Goal: Task Accomplishment & Management: Use online tool/utility

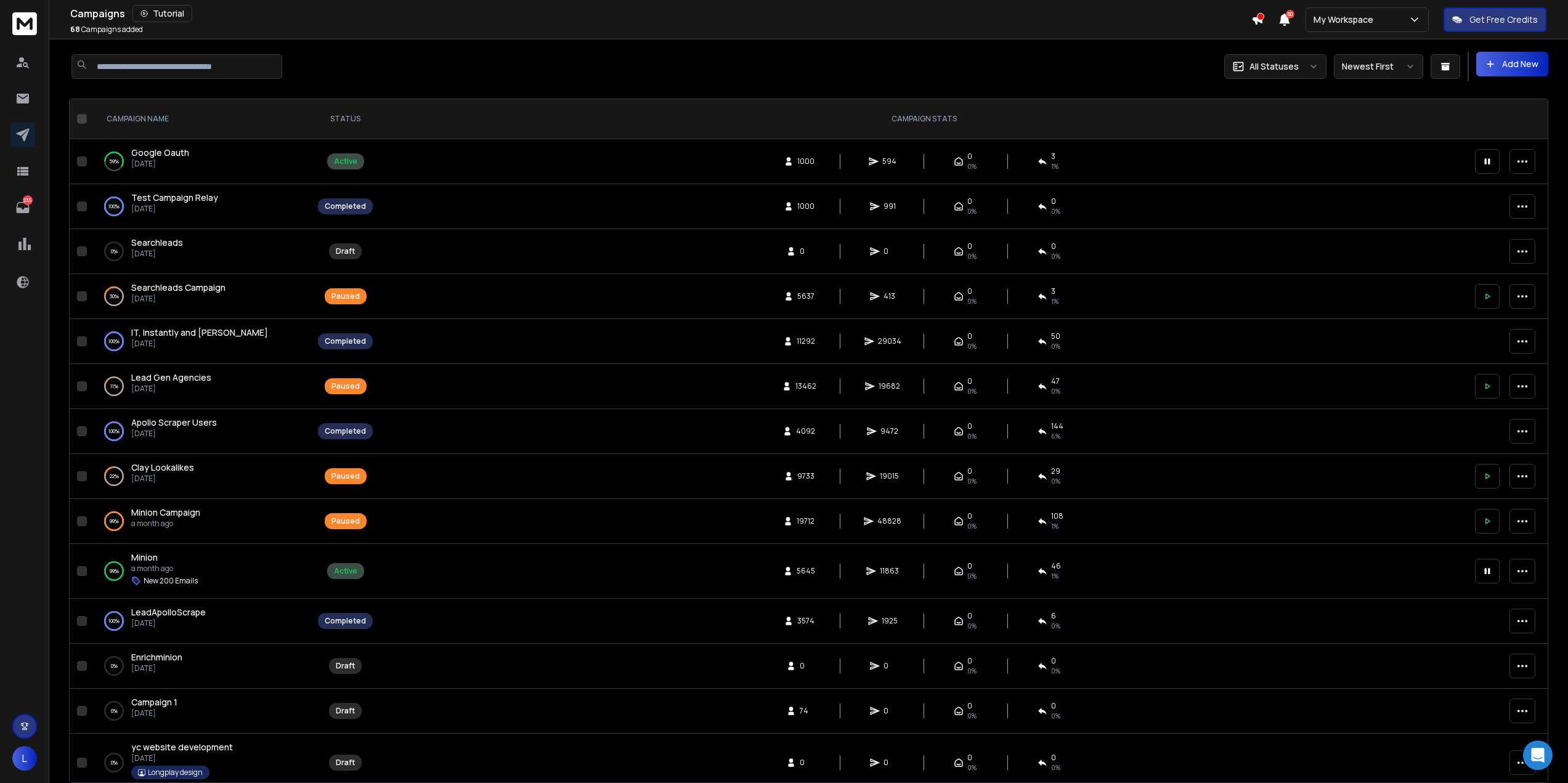
click at [197, 191] on td "100 % Test Campaign Relay 2 days ago" at bounding box center [201, 206] width 219 height 45
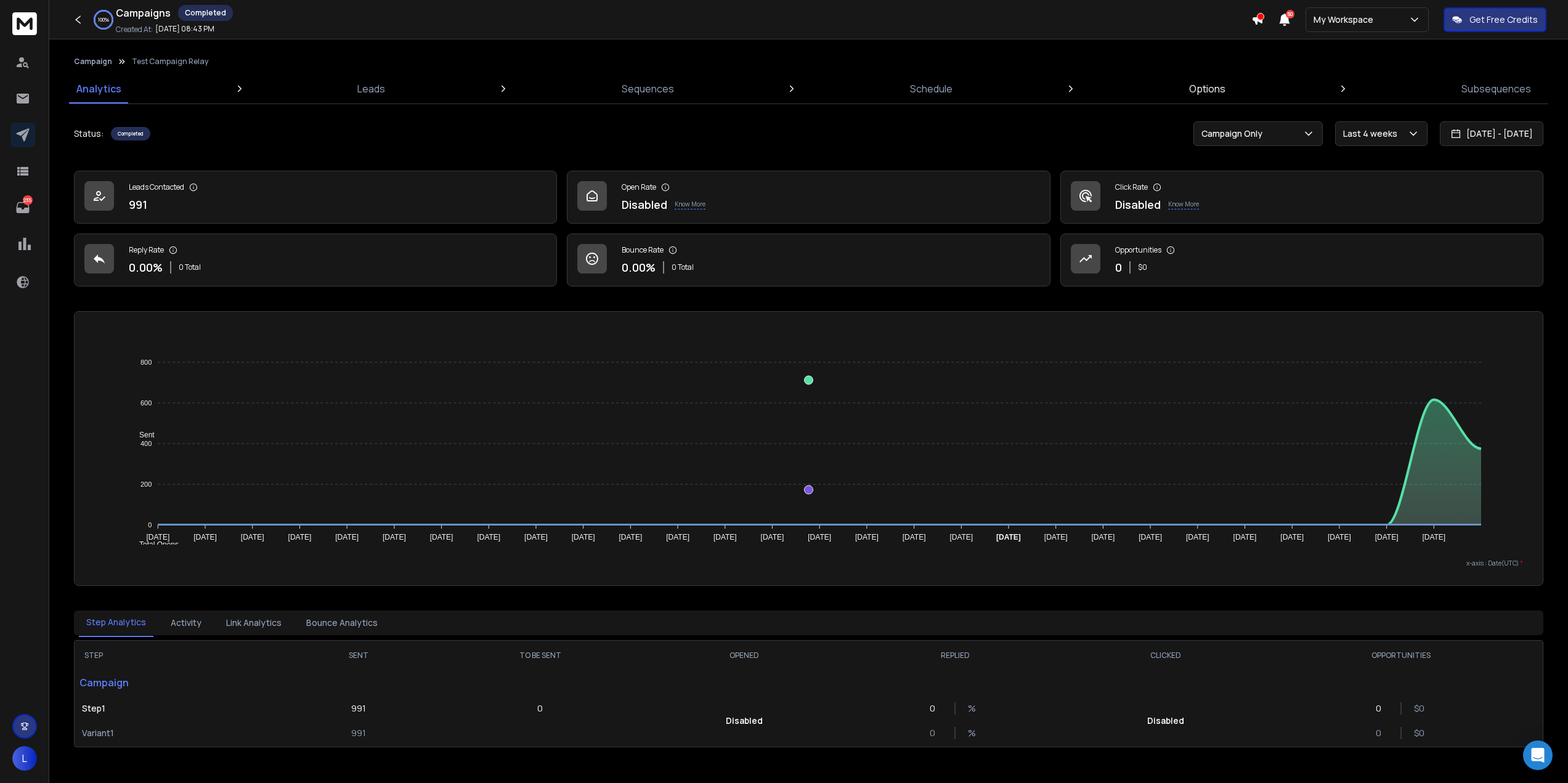
click at [1208, 93] on p "Options" at bounding box center [1208, 89] width 36 height 15
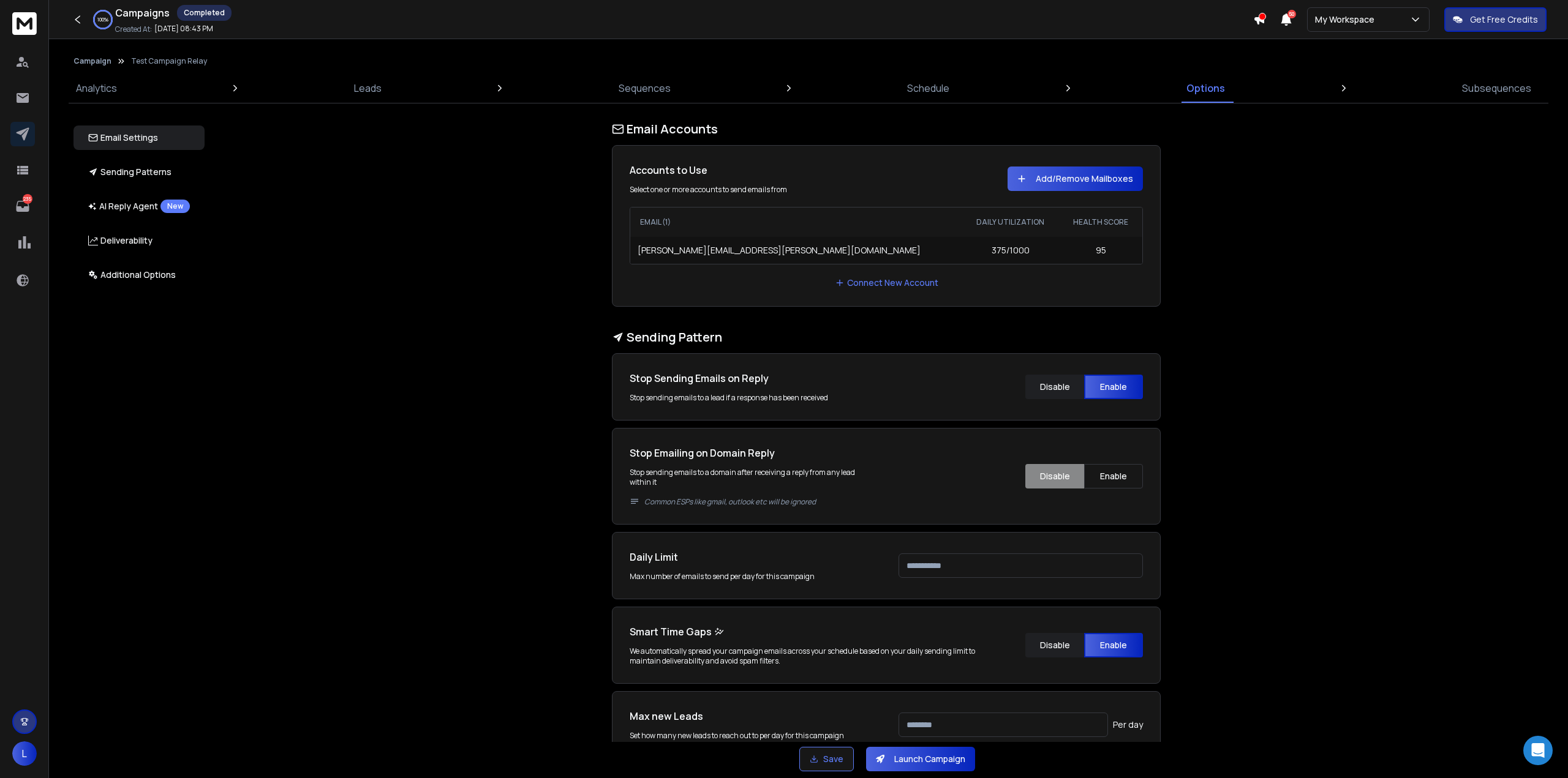
click at [711, 247] on p "[PERSON_NAME][EMAIL_ADDRESS][PERSON_NAME][DOMAIN_NAME]" at bounding box center [779, 250] width 283 height 12
copy p "[PERSON_NAME][EMAIL_ADDRESS][PERSON_NAME][DOMAIN_NAME]"
click at [497, 279] on div "Email Accounts Accounts to Use Select one or more accounts to send emails from …" at bounding box center [893, 431] width 1339 height 622
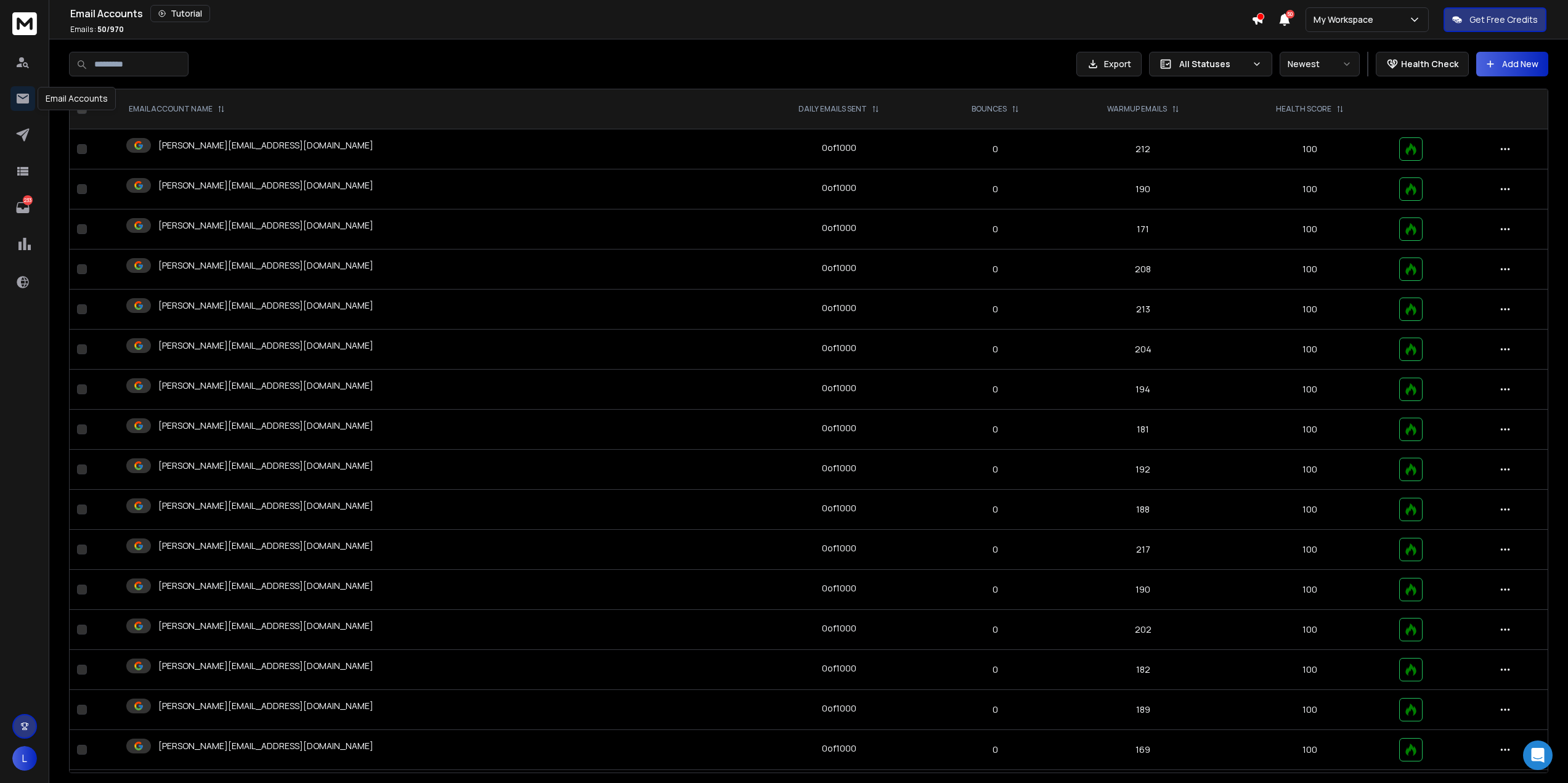
scroll to position [1417, 0]
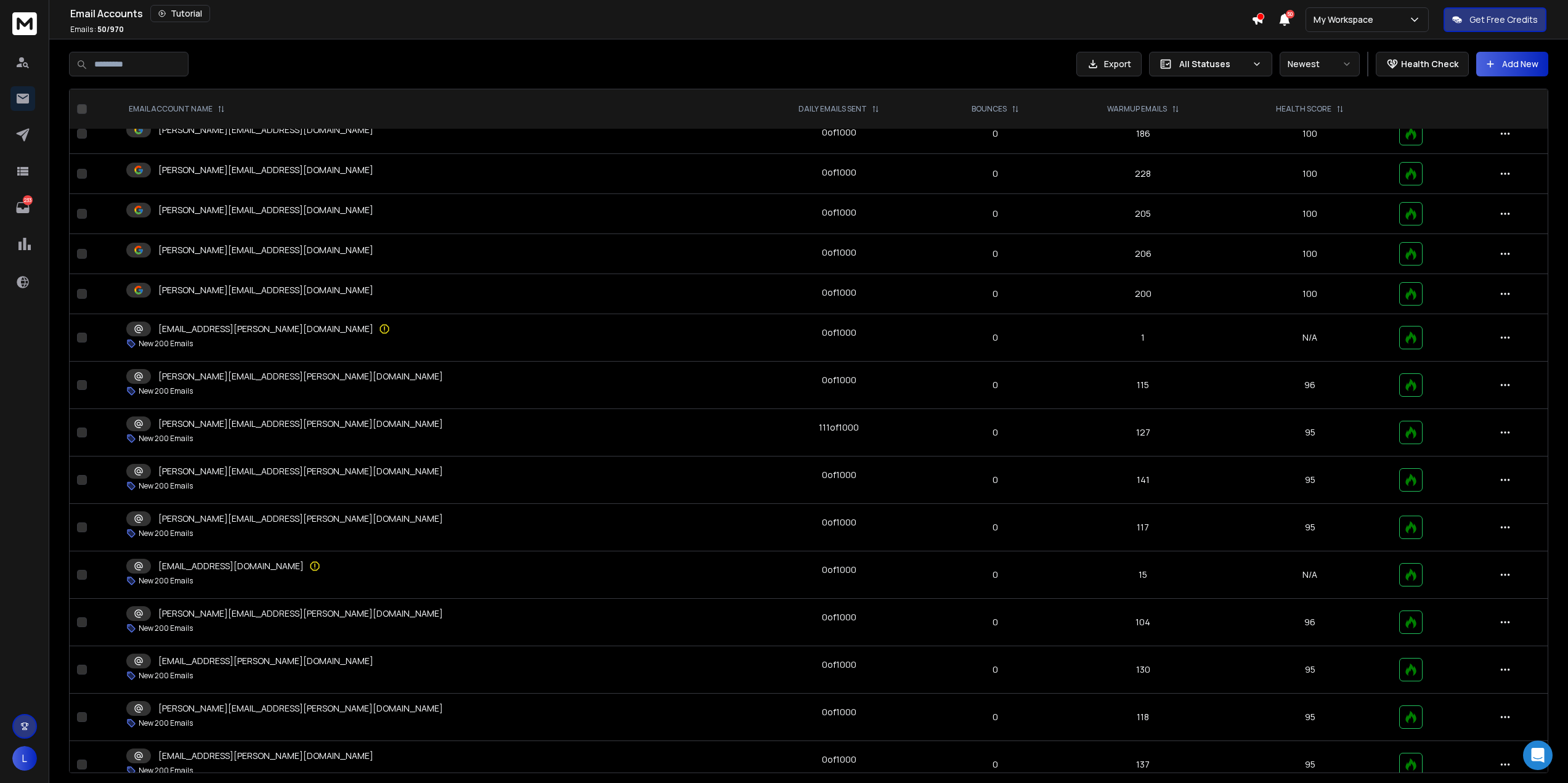
click at [114, 67] on input at bounding box center [129, 64] width 120 height 25
paste input "**********"
type input "**********"
click at [279, 64] on div "**********" at bounding box center [569, 64] width 1000 height 25
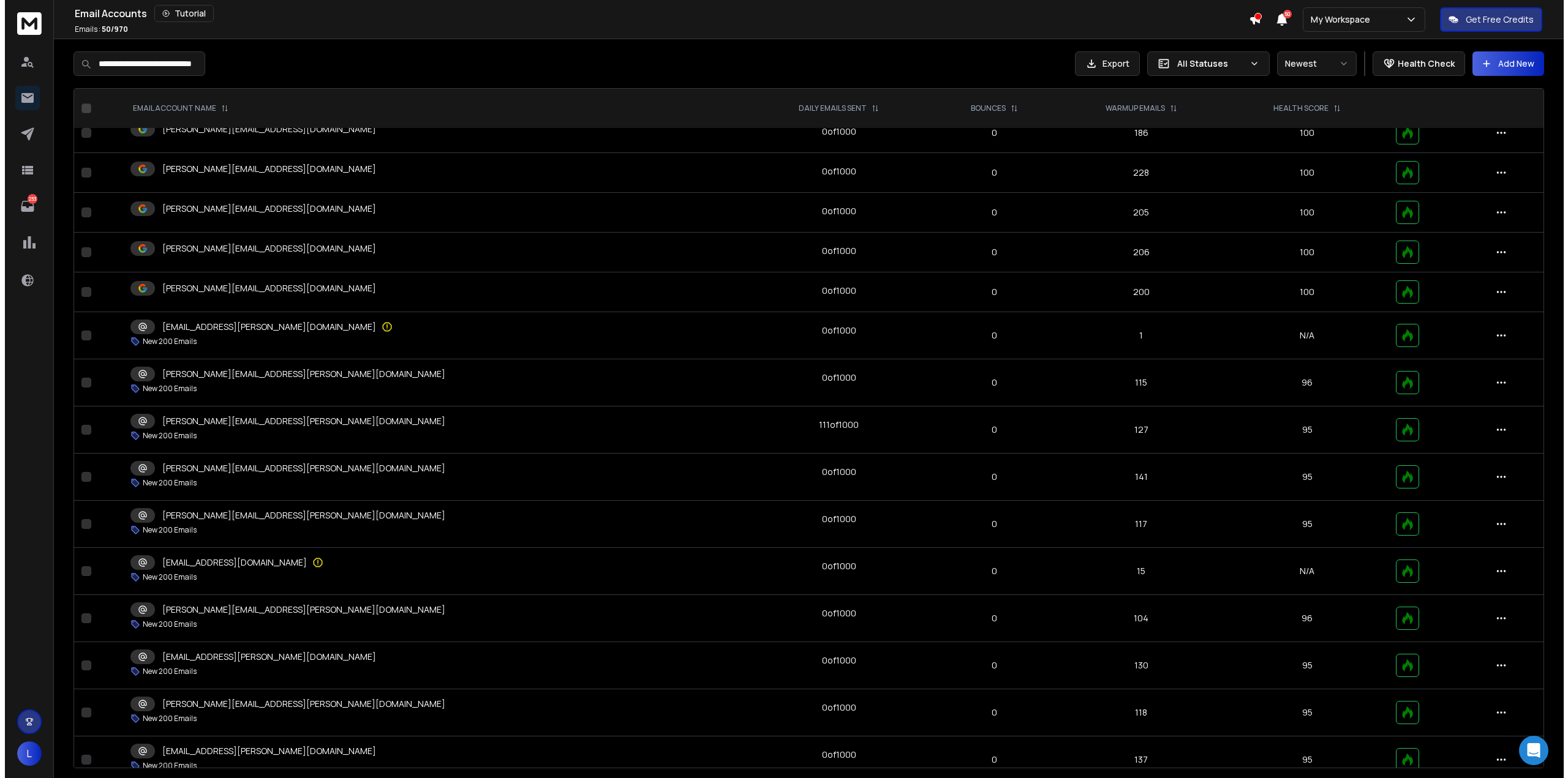
scroll to position [0, 0]
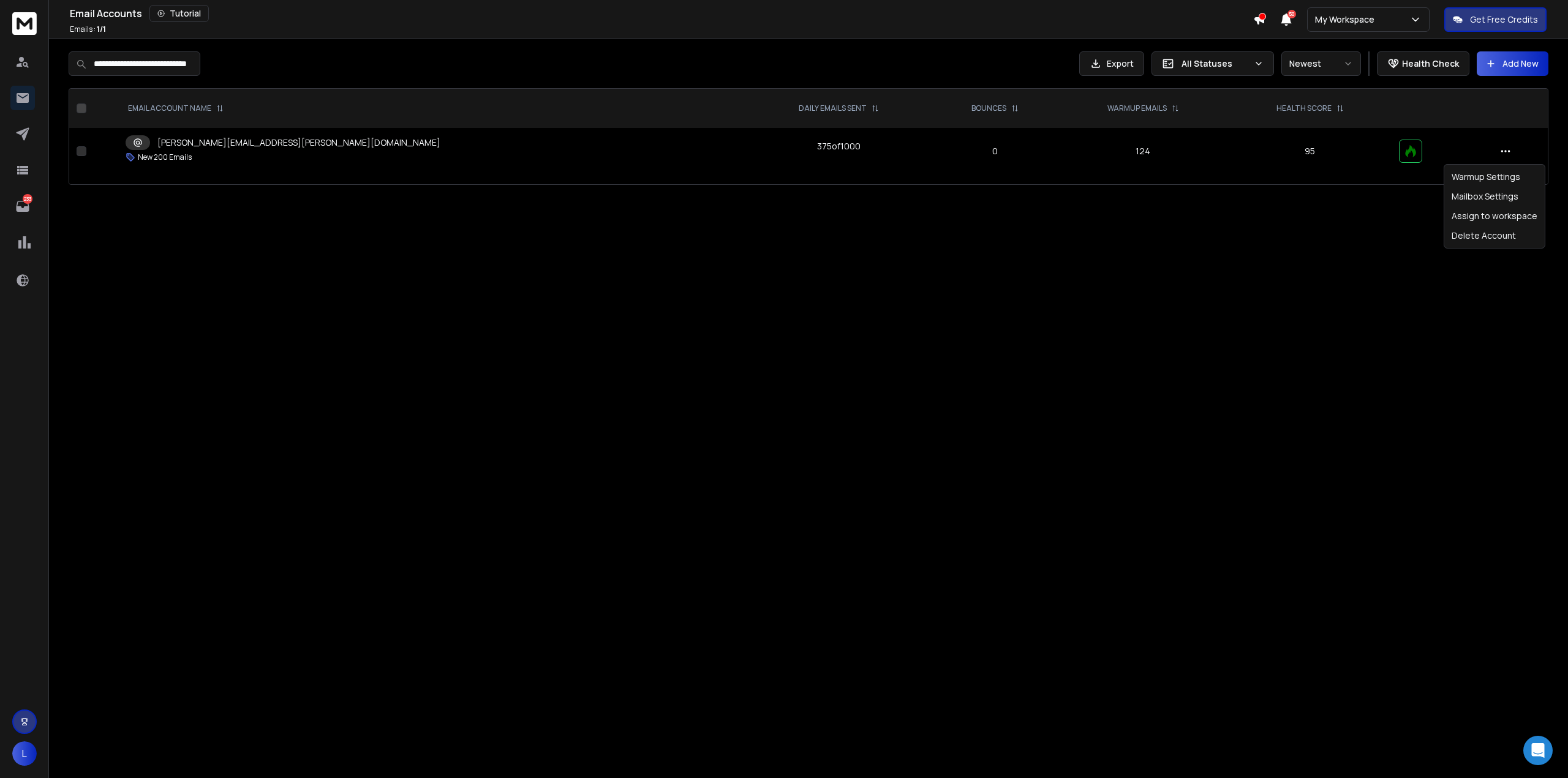
click at [1500, 152] on button at bounding box center [1505, 151] width 70 height 21
click at [1491, 197] on div "Mailbox Settings" at bounding box center [1495, 196] width 96 height 19
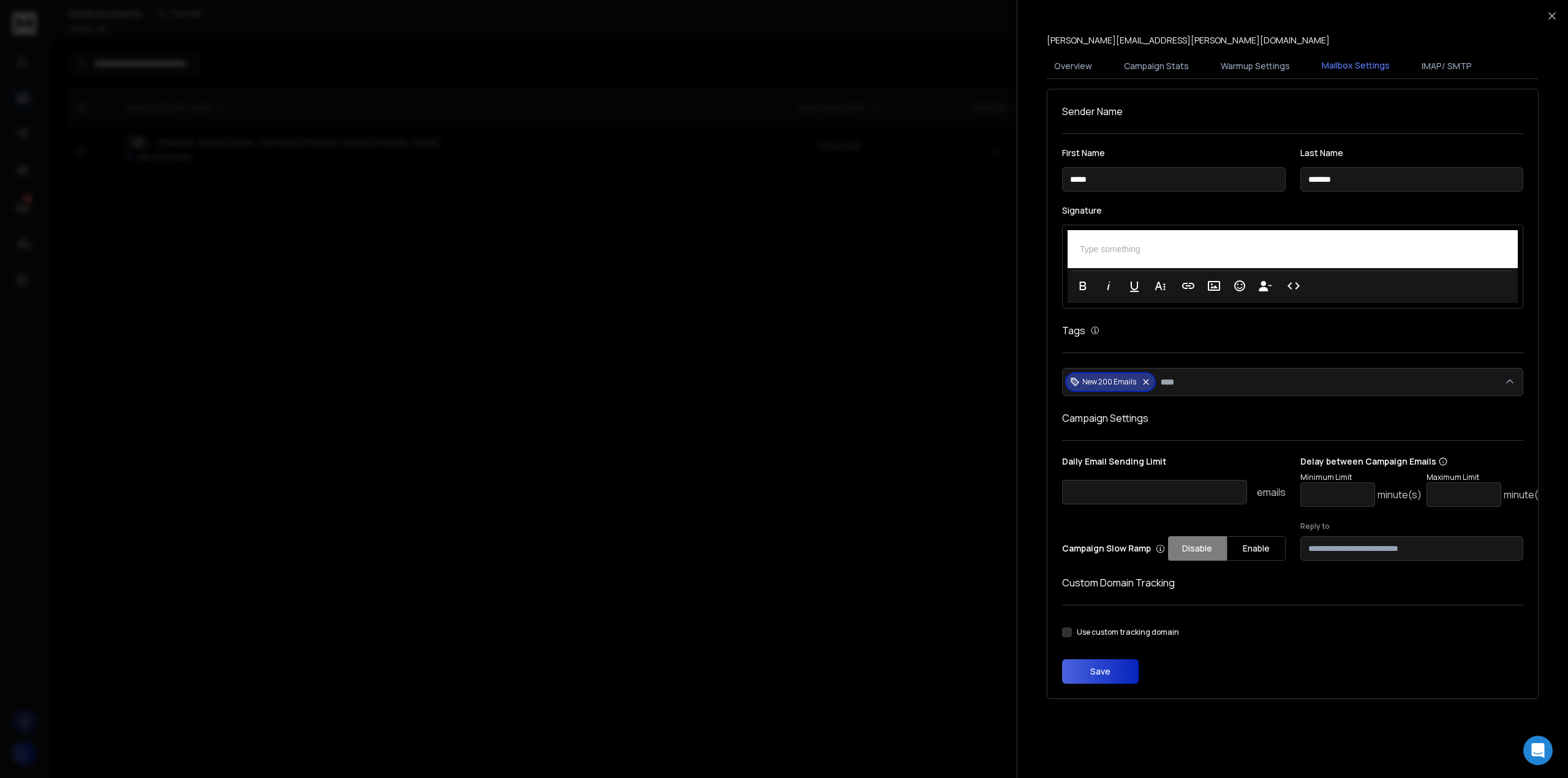
click at [648, 255] on div at bounding box center [784, 389] width 1568 height 778
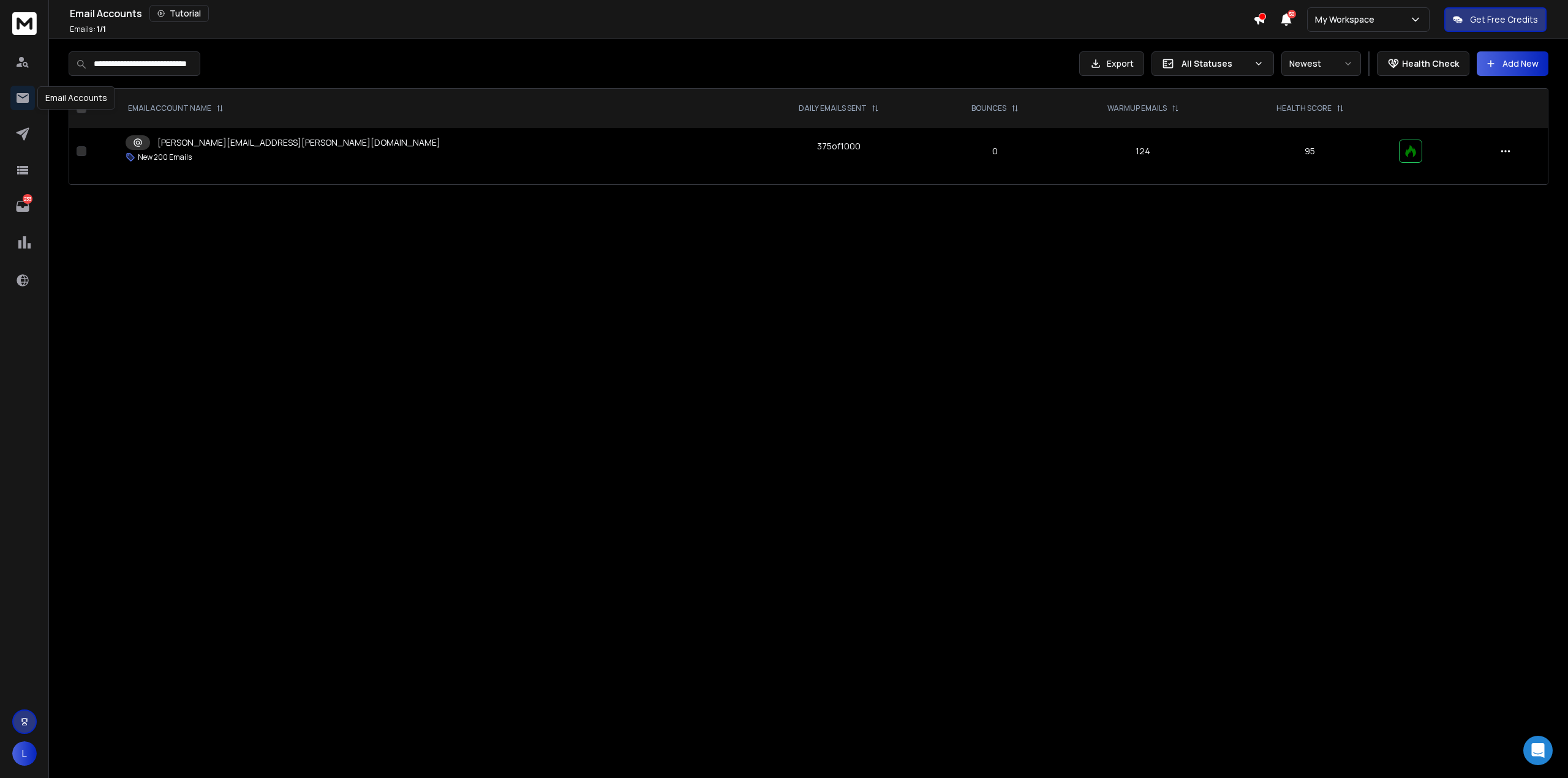
click at [28, 106] on link at bounding box center [22, 97] width 25 height 25
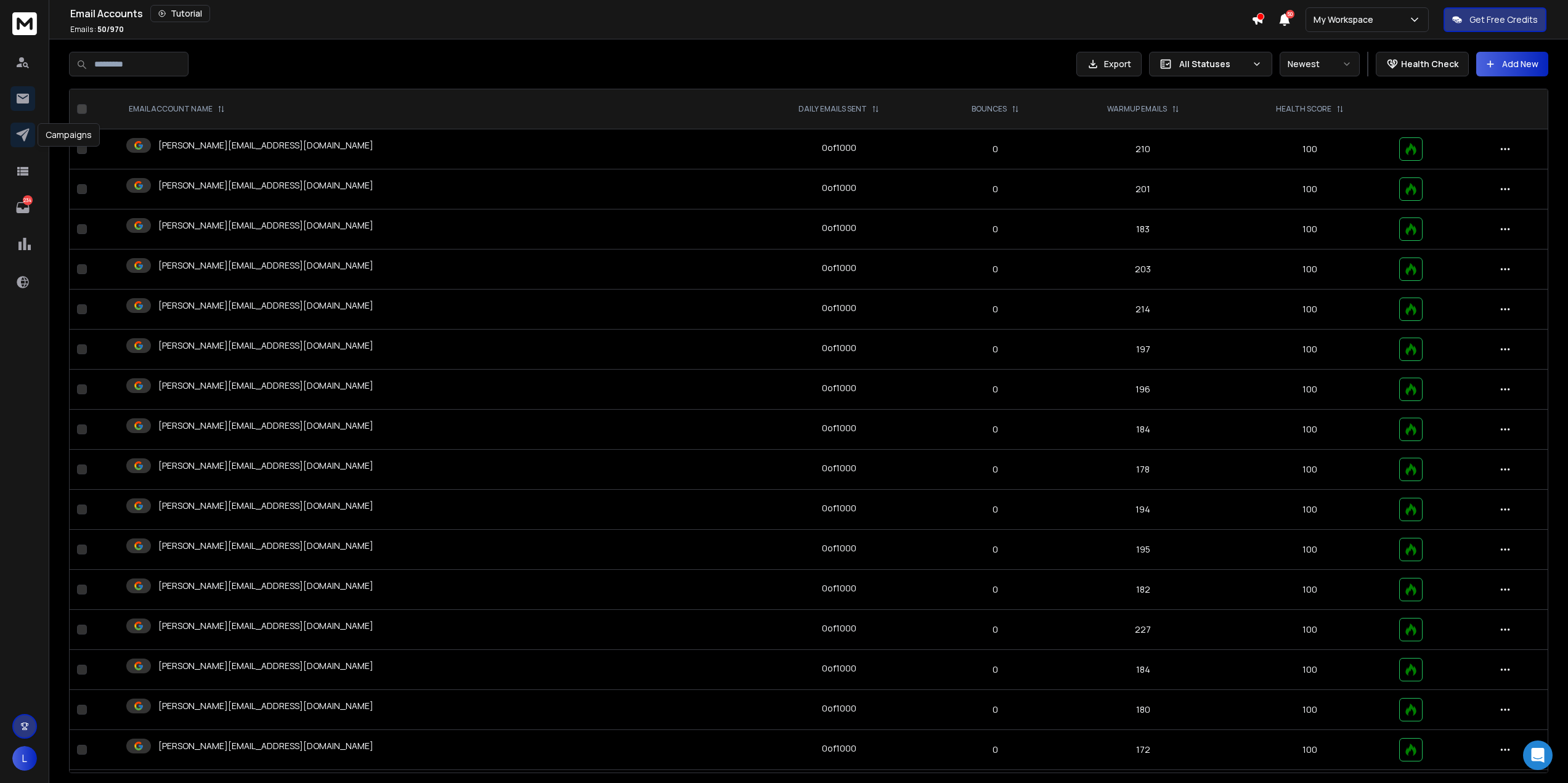
click at [23, 133] on icon at bounding box center [22, 135] width 13 height 13
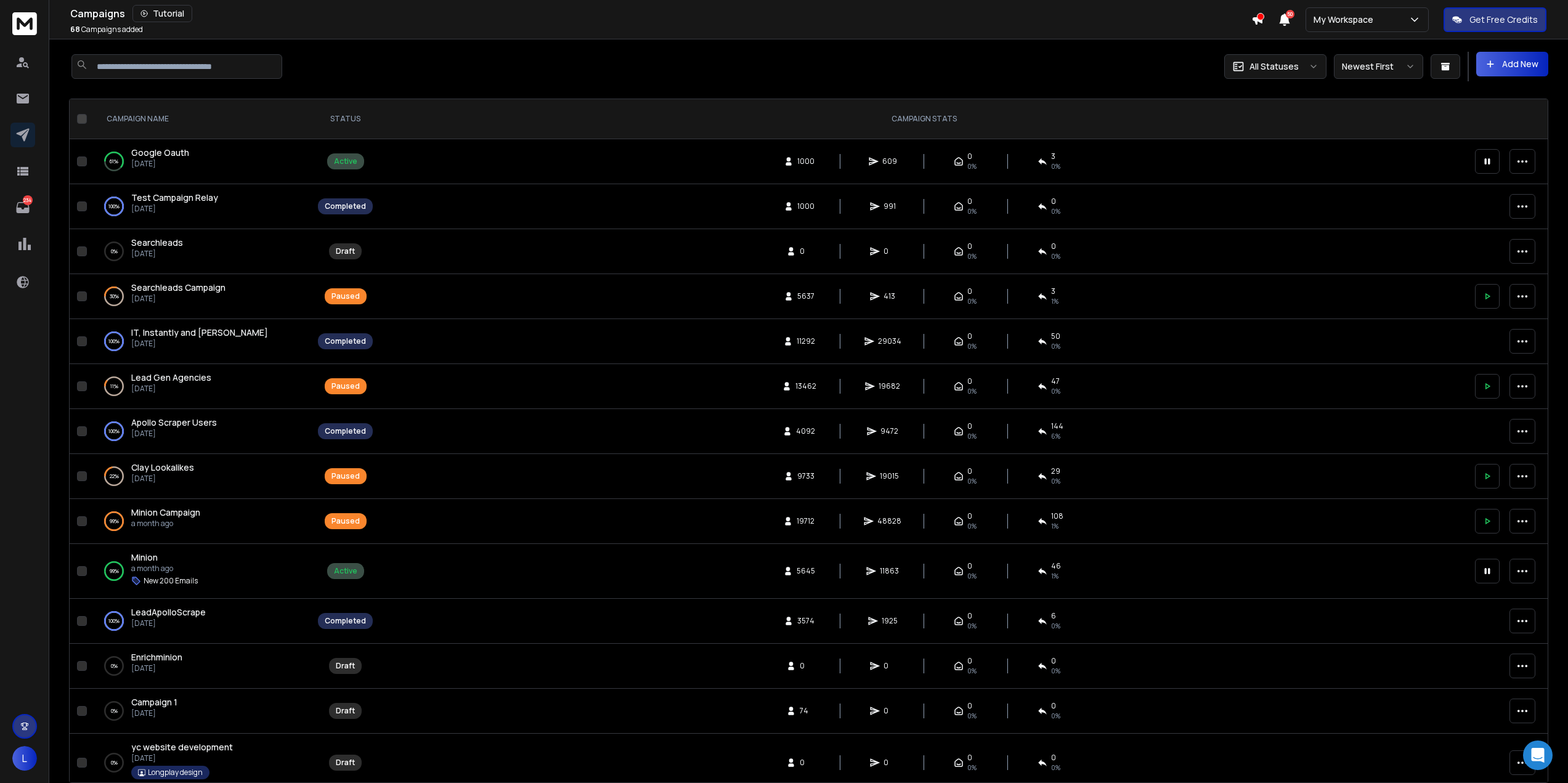
click at [171, 198] on span "Test Campaign Relay" at bounding box center [174, 197] width 87 height 12
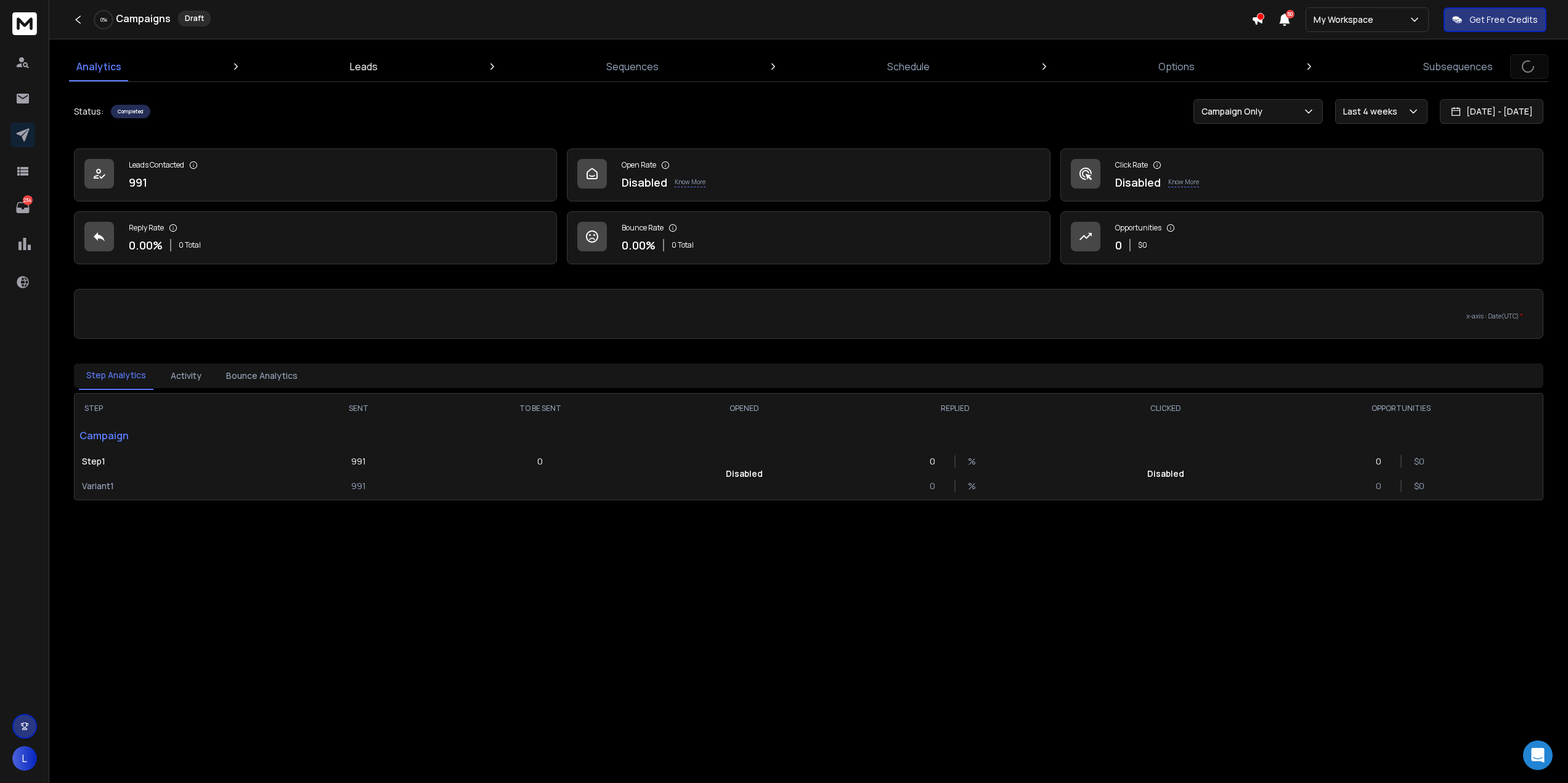
click at [379, 59] on link "Leads" at bounding box center [363, 66] width 42 height 29
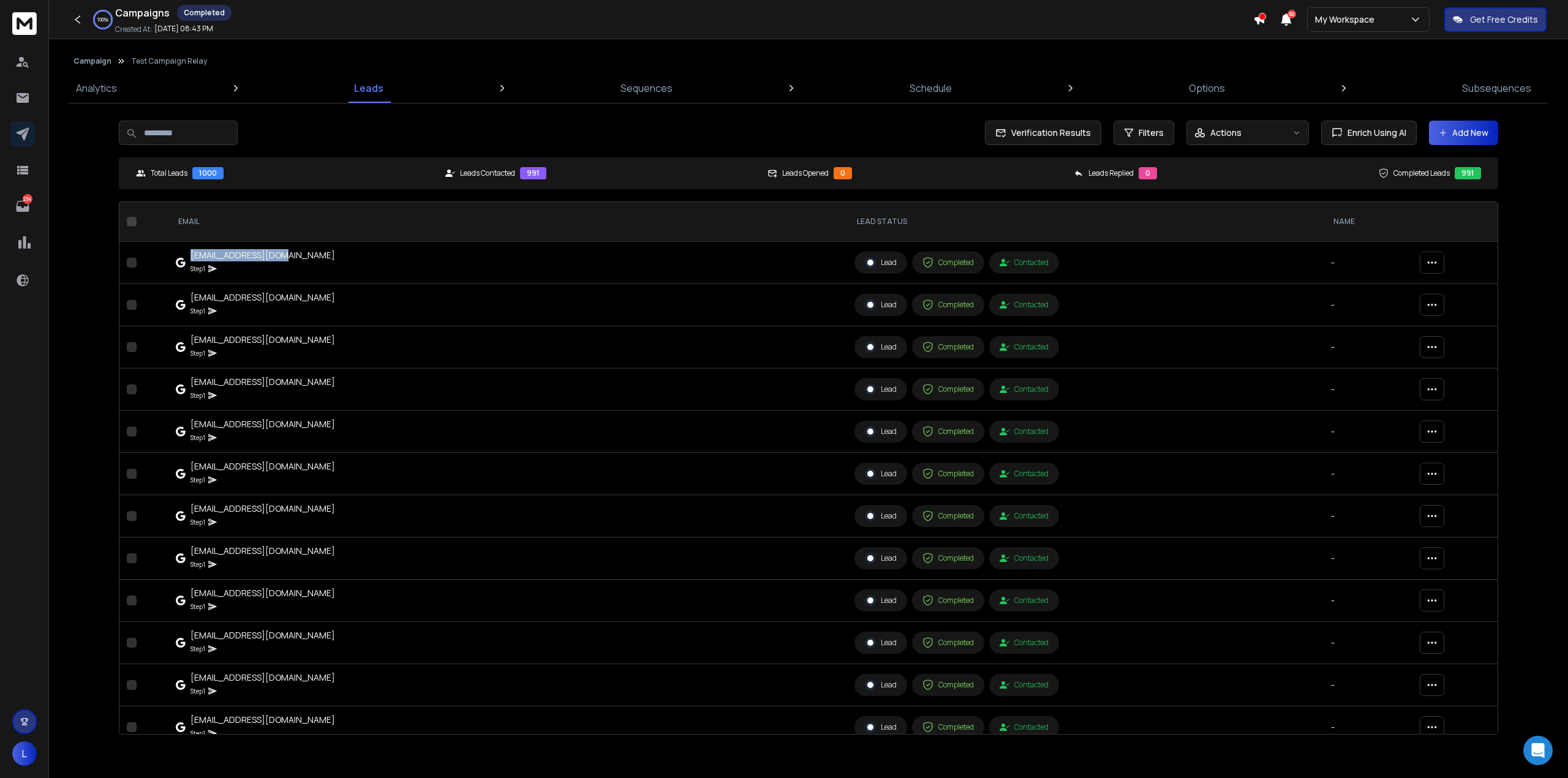
drag, startPoint x: 281, startPoint y: 256, endPoint x: 176, endPoint y: 256, distance: 105.0
click at [176, 256] on div "[EMAIL_ADDRESS][DOMAIN_NAME] Step 1" at bounding box center [508, 263] width 664 height 27
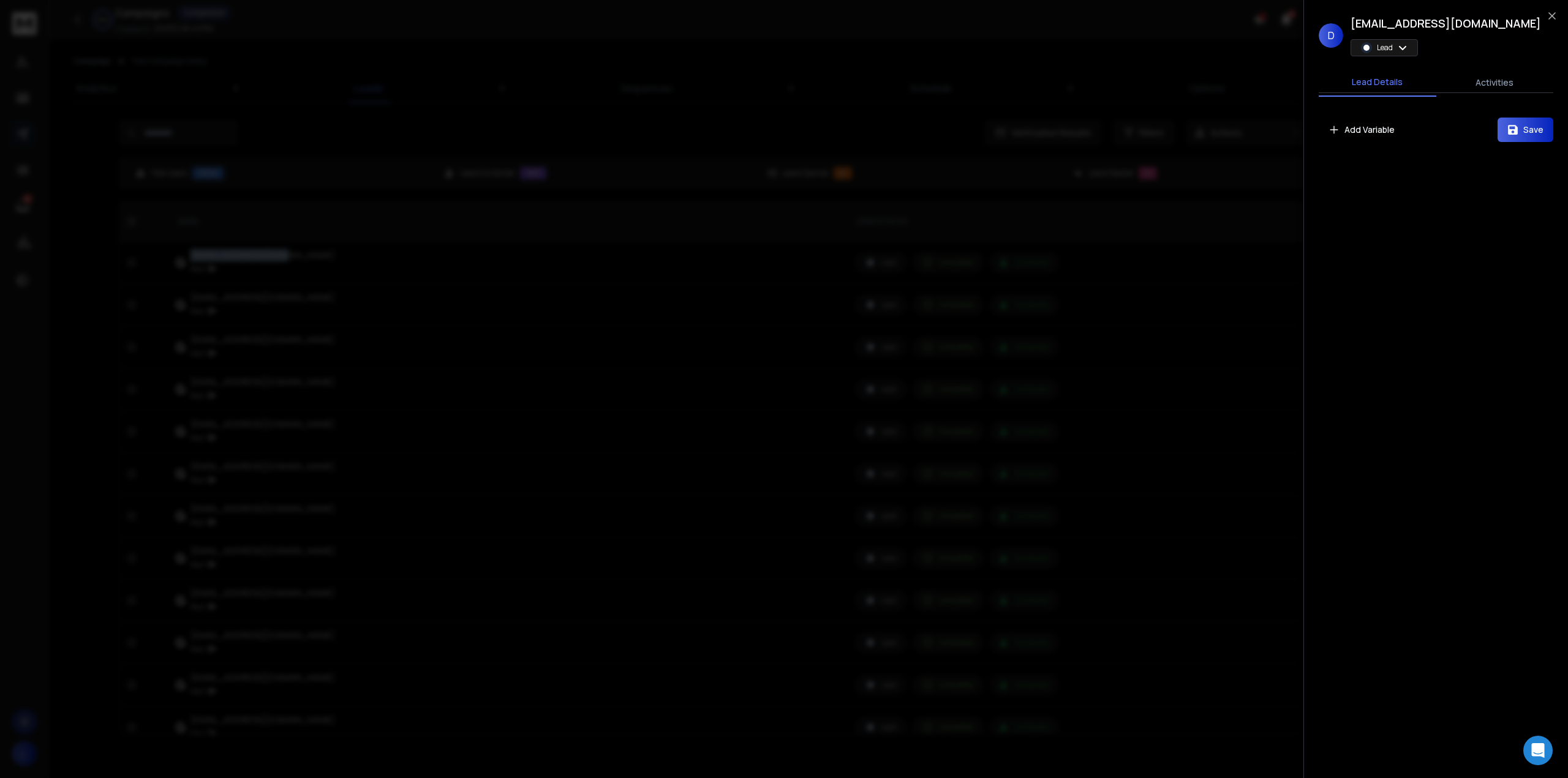
copy div "[EMAIL_ADDRESS][DOMAIN_NAME]"
click at [1392, 22] on h1 "[EMAIL_ADDRESS][DOMAIN_NAME]" at bounding box center [1445, 23] width 190 height 17
copy h1 "[EMAIL_ADDRESS][DOMAIN_NAME]"
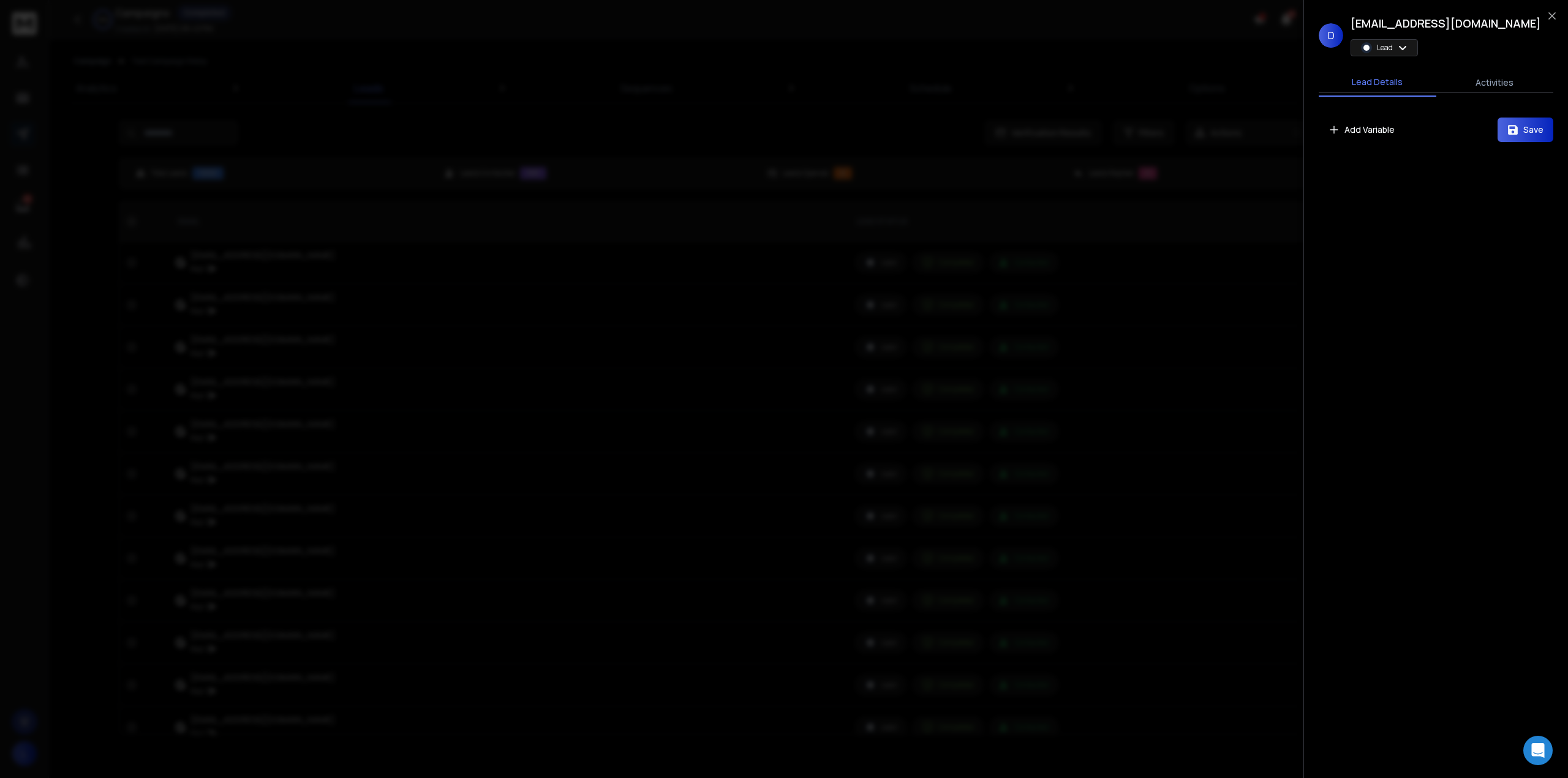
click at [579, 117] on div at bounding box center [784, 389] width 1568 height 778
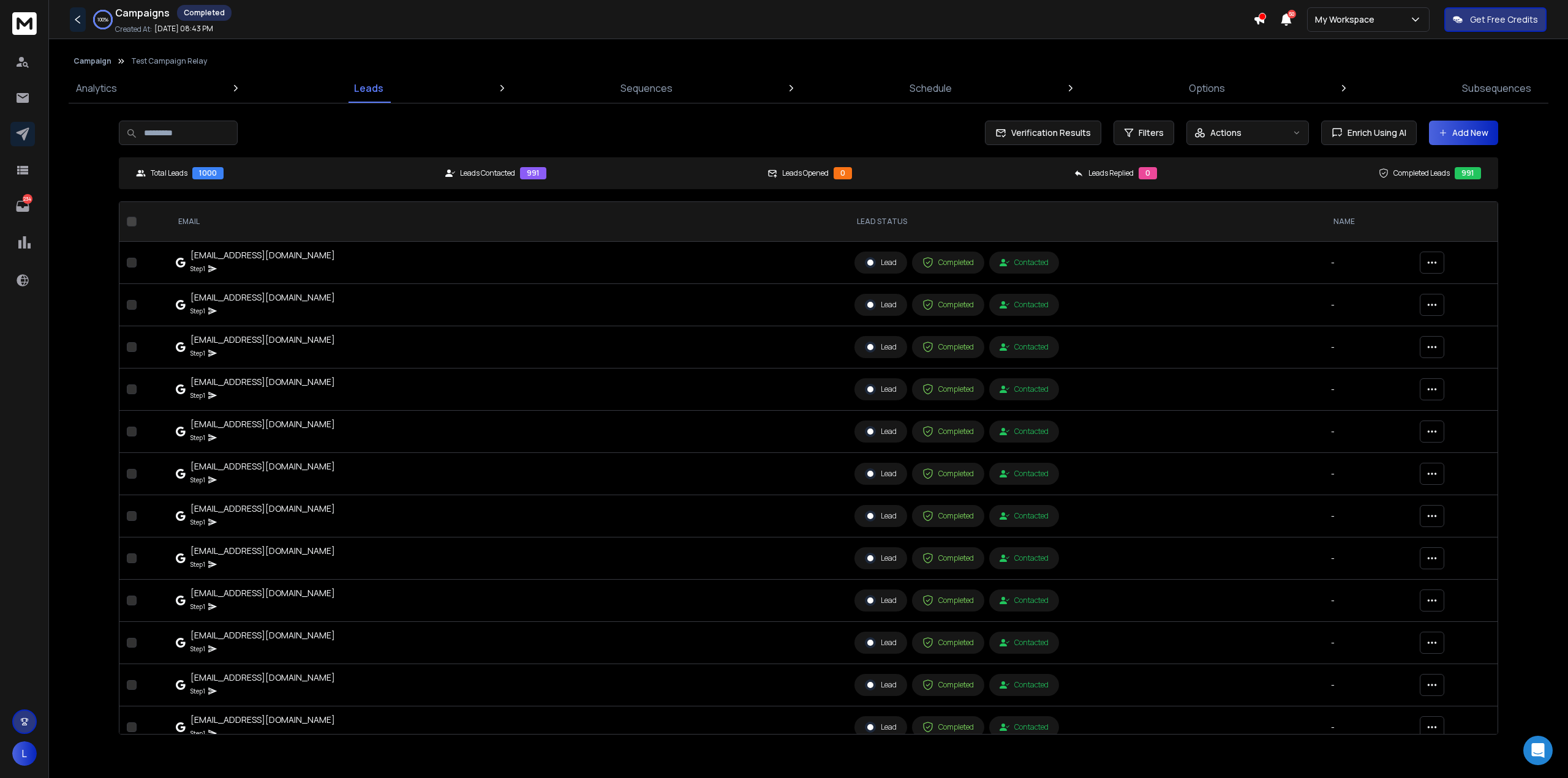
click at [82, 13] on button at bounding box center [77, 19] width 16 height 25
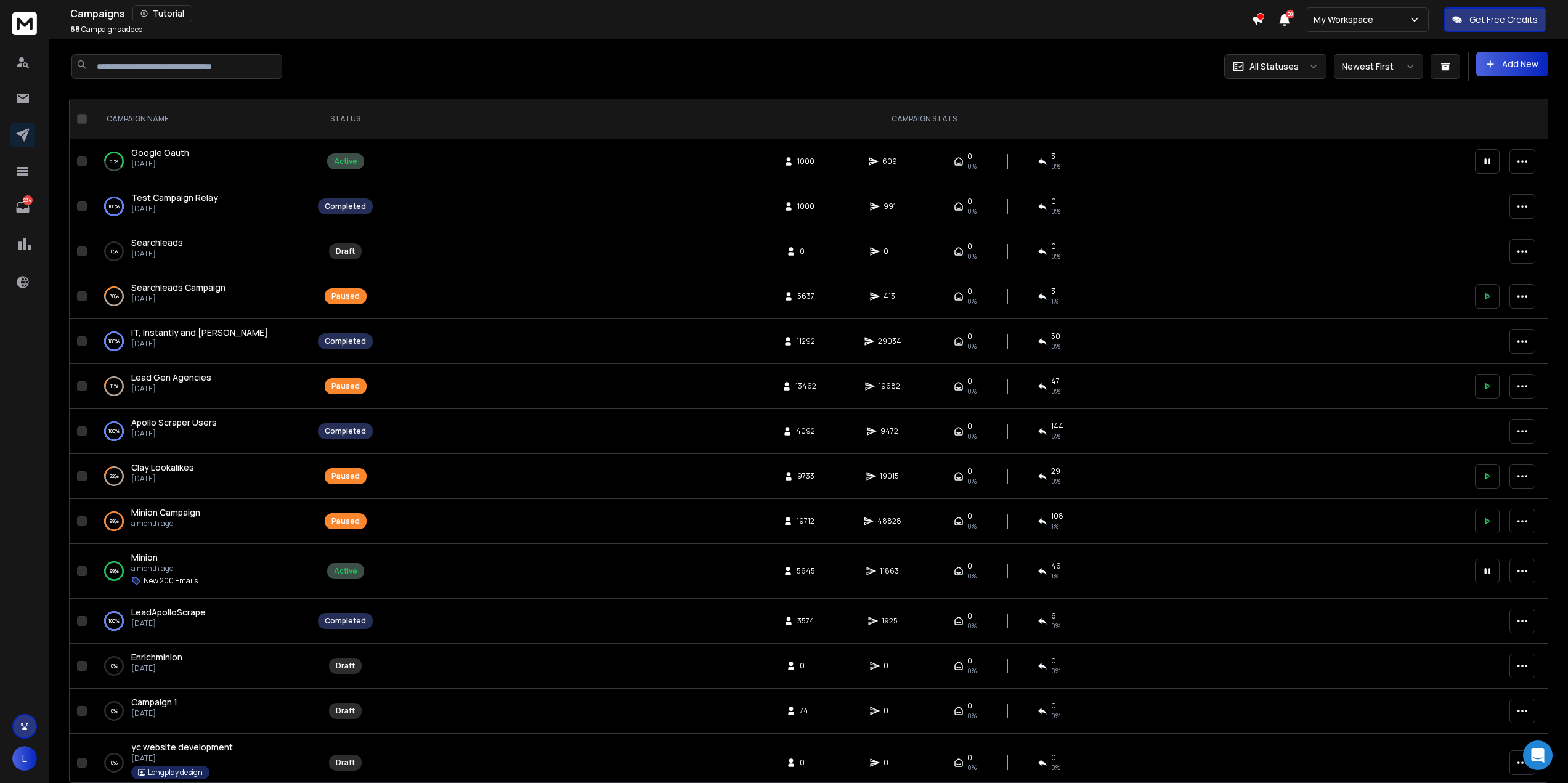
click at [176, 148] on span "Google Oauth" at bounding box center [160, 153] width 58 height 12
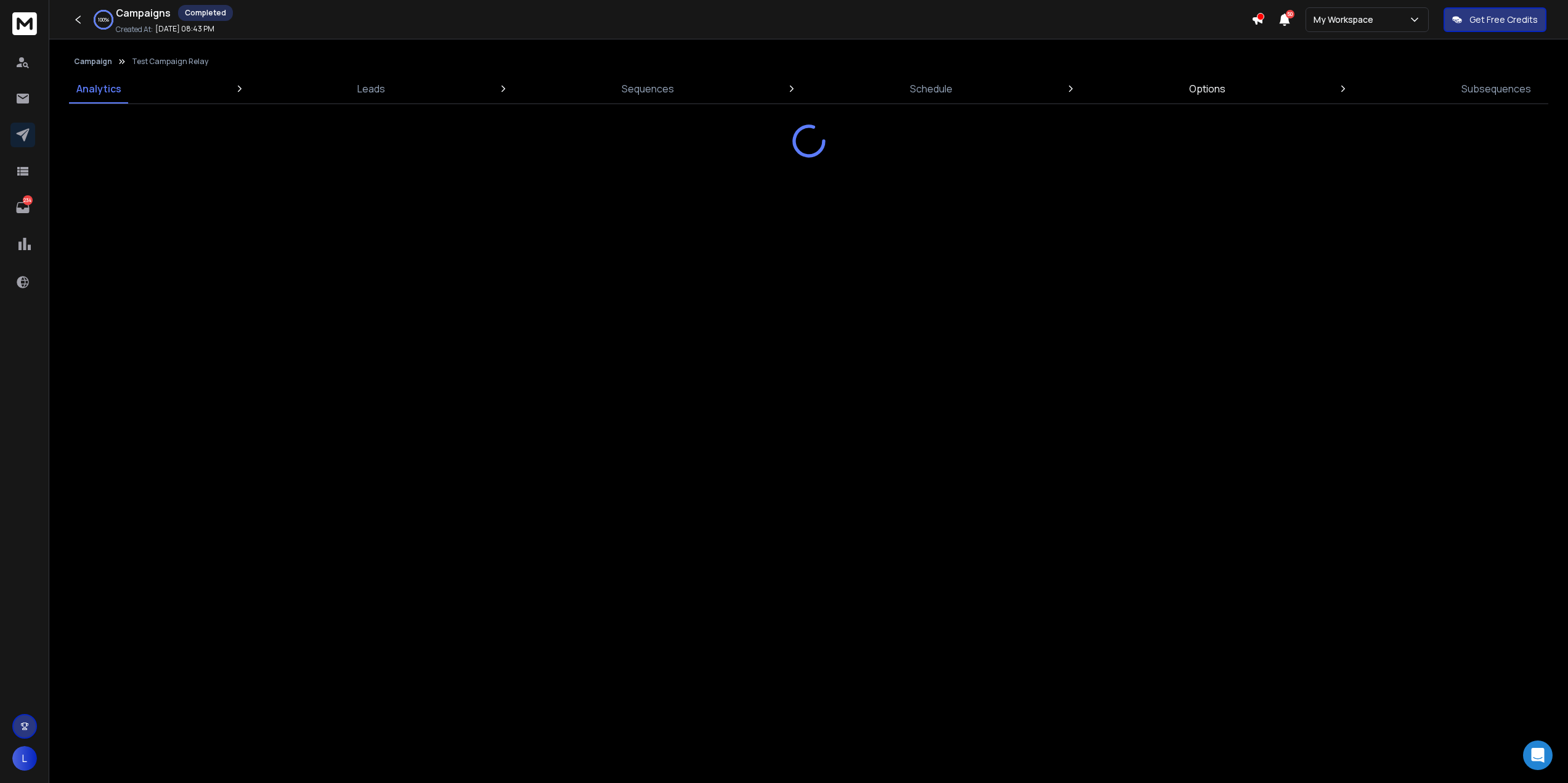
click at [1210, 97] on link "Options" at bounding box center [1208, 88] width 51 height 29
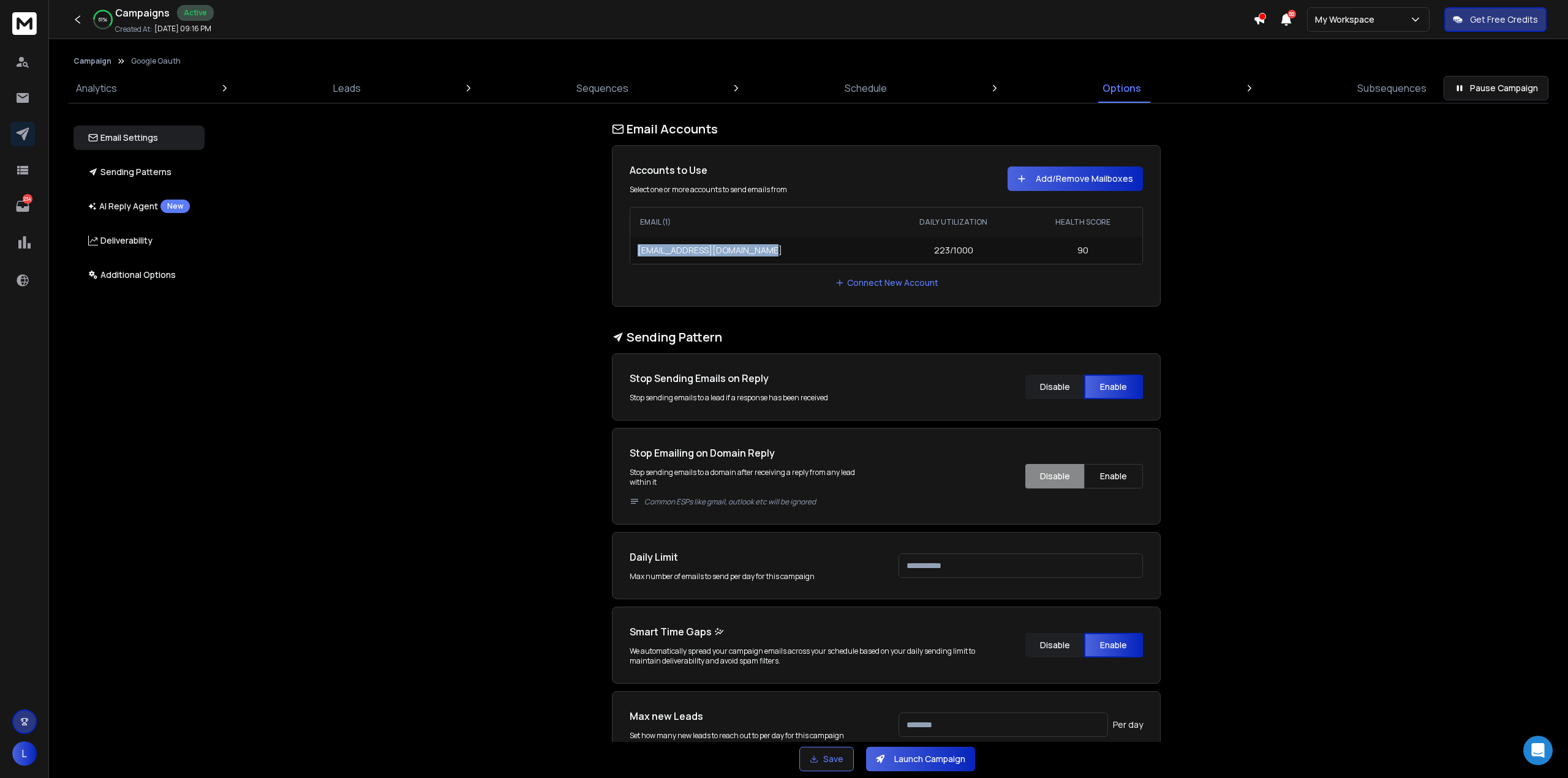
copy p "[EMAIL_ADDRESS][DOMAIN_NAME]"
drag, startPoint x: 775, startPoint y: 243, endPoint x: 629, endPoint y: 257, distance: 146.7
click at [630, 257] on td "[EMAIL_ADDRESS][DOMAIN_NAME]" at bounding box center [757, 250] width 253 height 27
click at [330, 85] on link "Leads" at bounding box center [347, 88] width 42 height 29
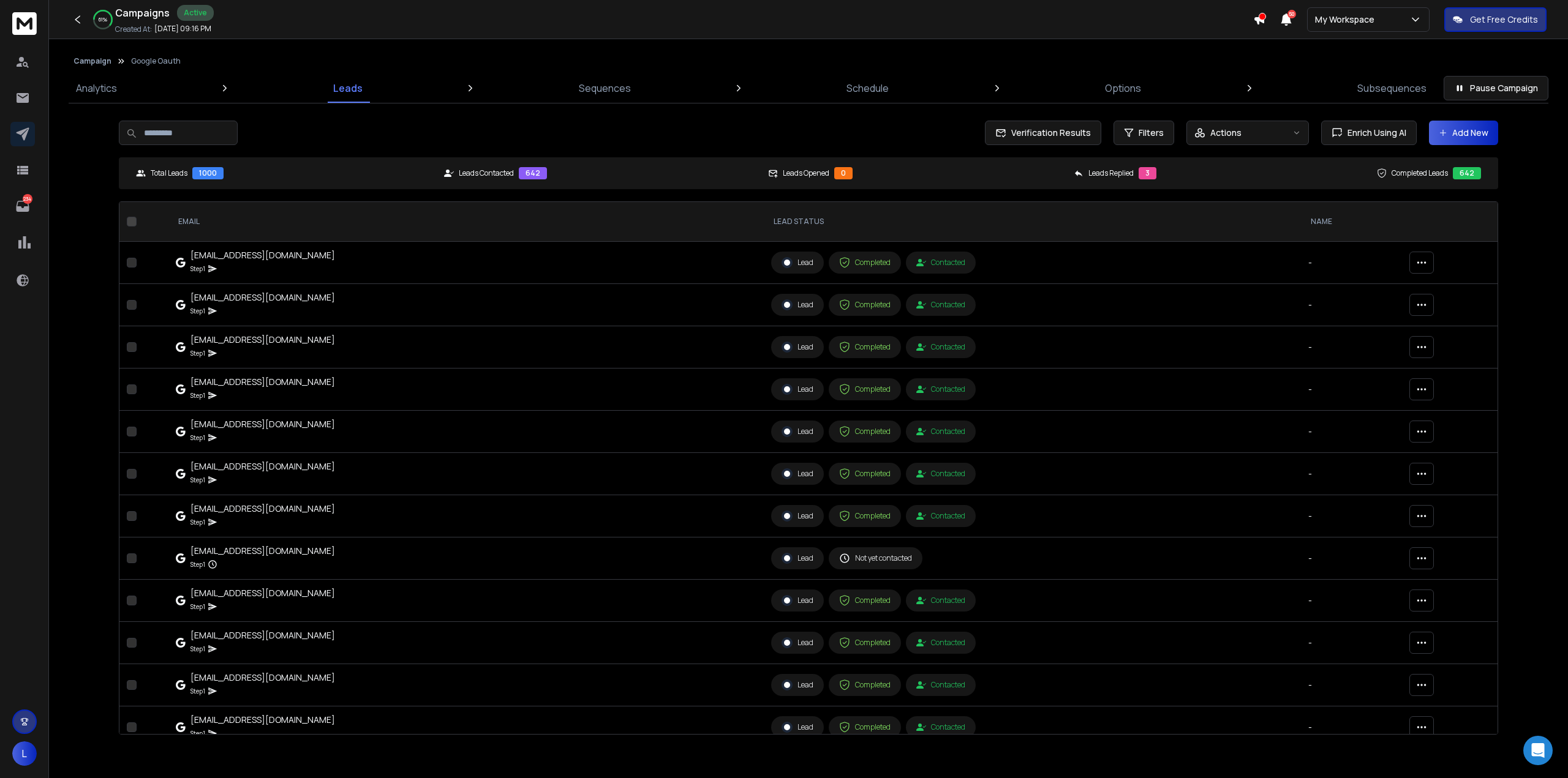
click at [1280, 145] on div "Verification Results Filters Actions Enrich Using AI Add New Total Leads 1000 L…" at bounding box center [809, 421] width 1380 height 601
click at [1279, 136] on div "Actions" at bounding box center [1241, 133] width 93 height 12
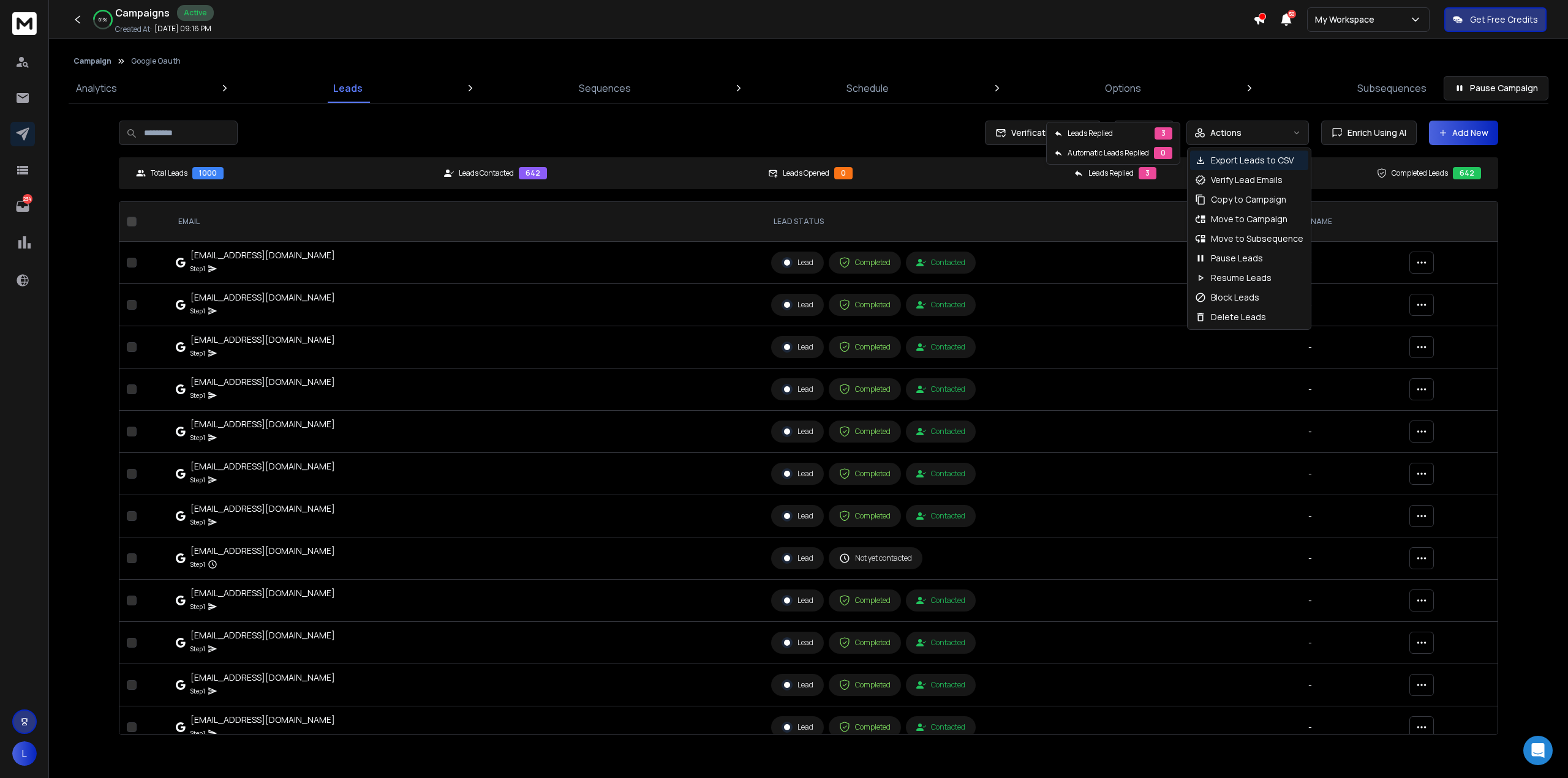
click at [1110, 175] on p "Leads Replied" at bounding box center [1111, 173] width 45 height 10
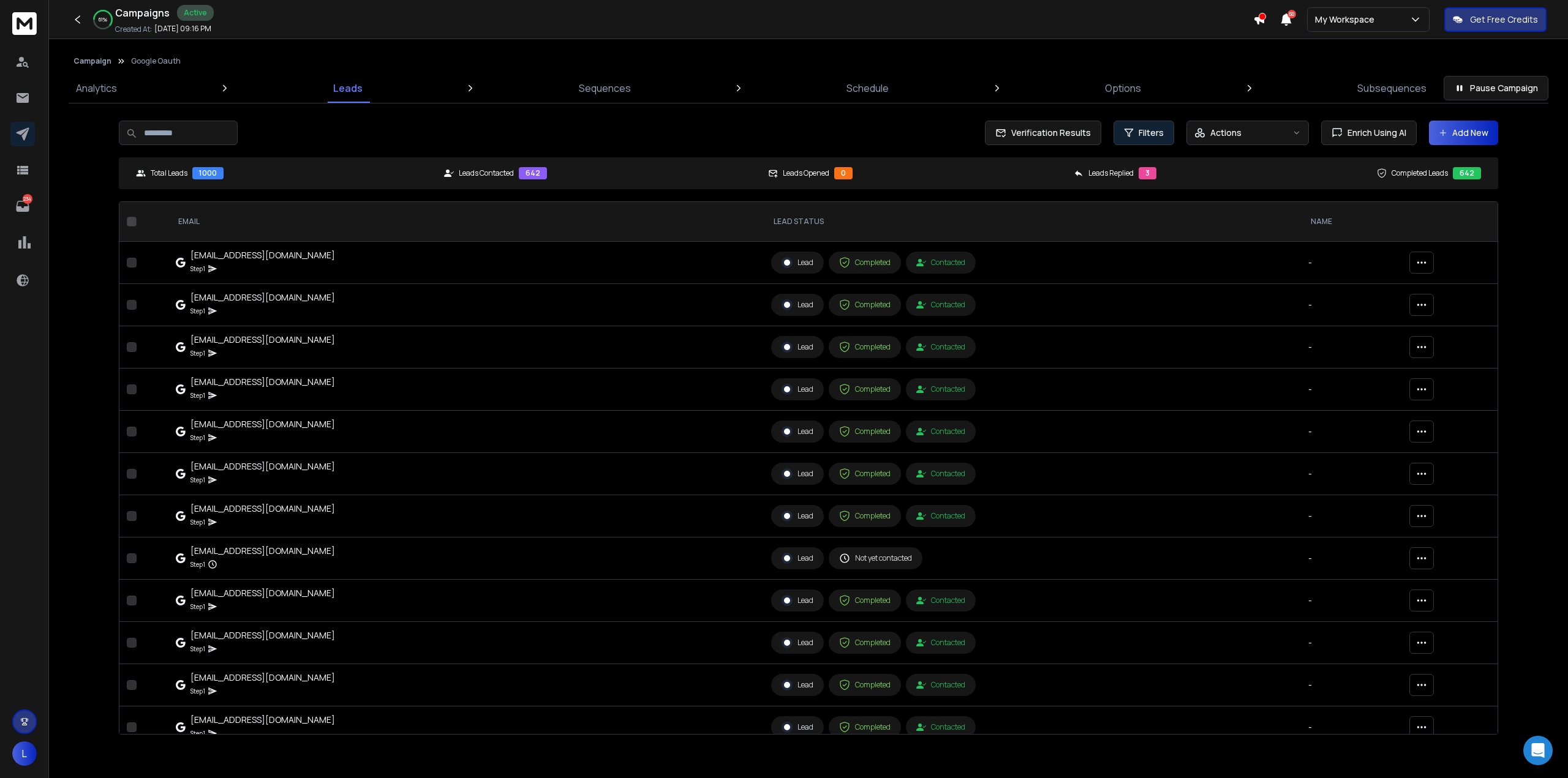
click at [1144, 124] on button "Filters" at bounding box center [1143, 133] width 61 height 25
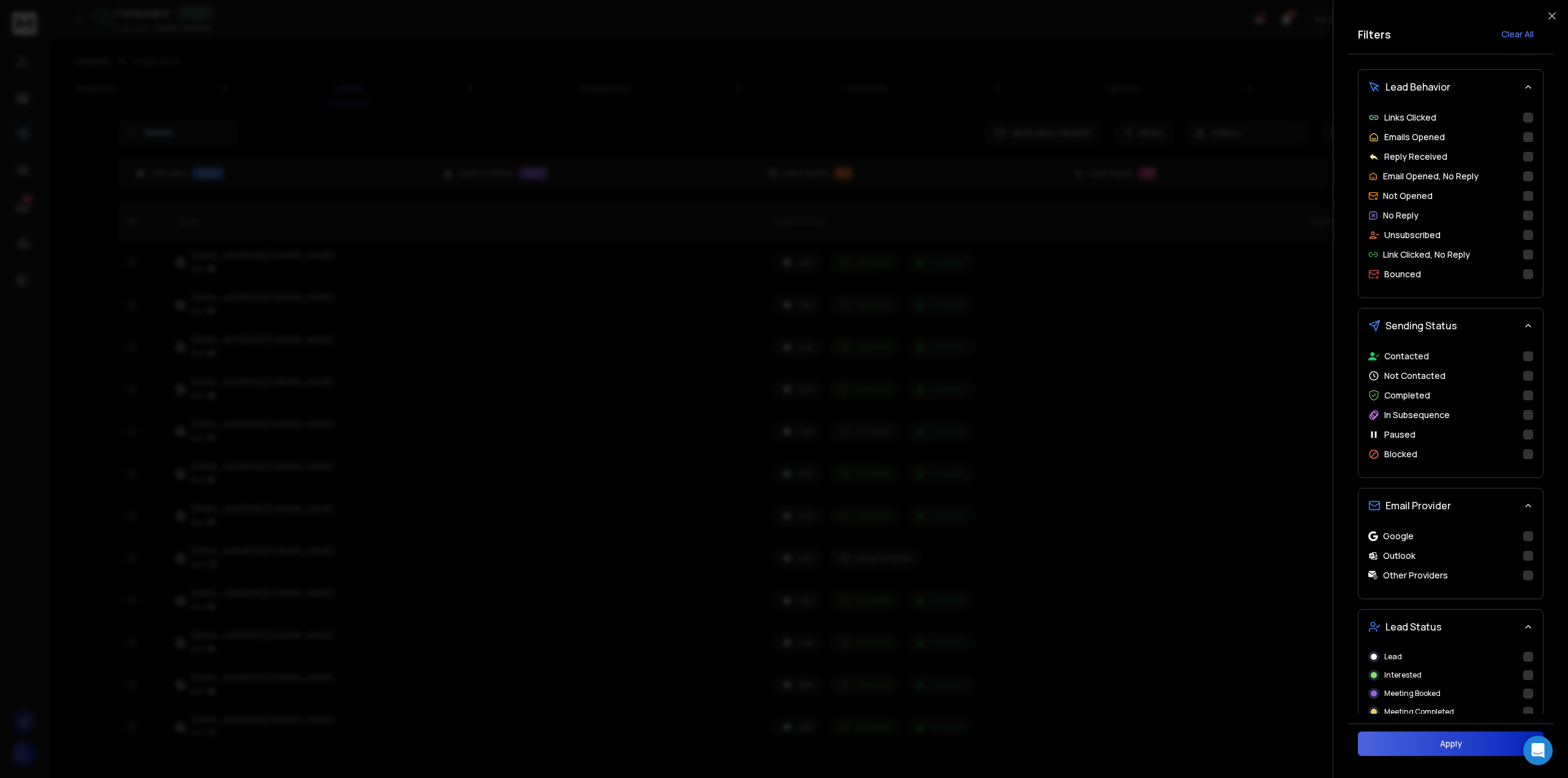
click at [1151, 162] on div at bounding box center [784, 389] width 1568 height 778
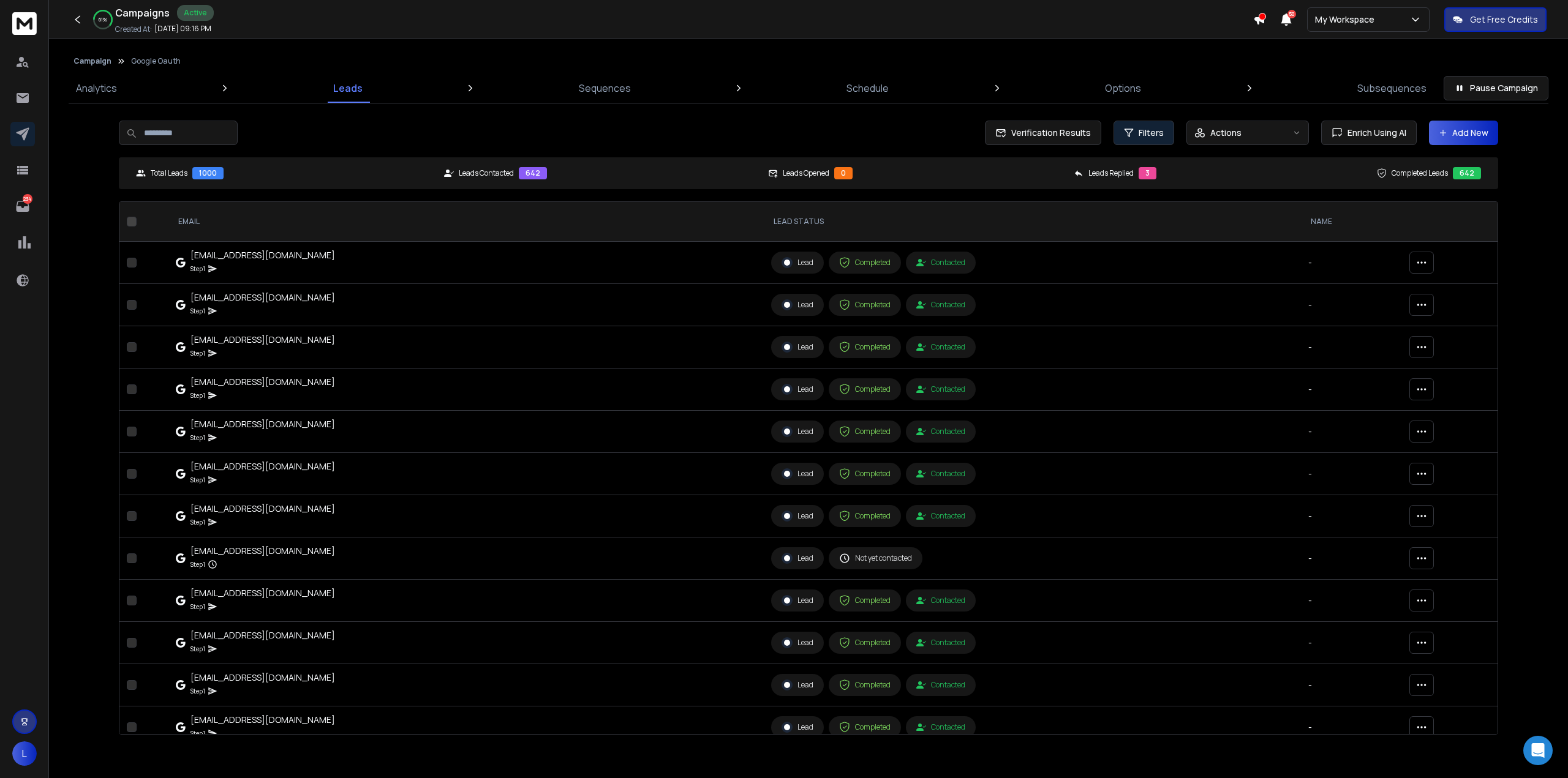
click at [1122, 124] on button "Filters" at bounding box center [1143, 133] width 61 height 25
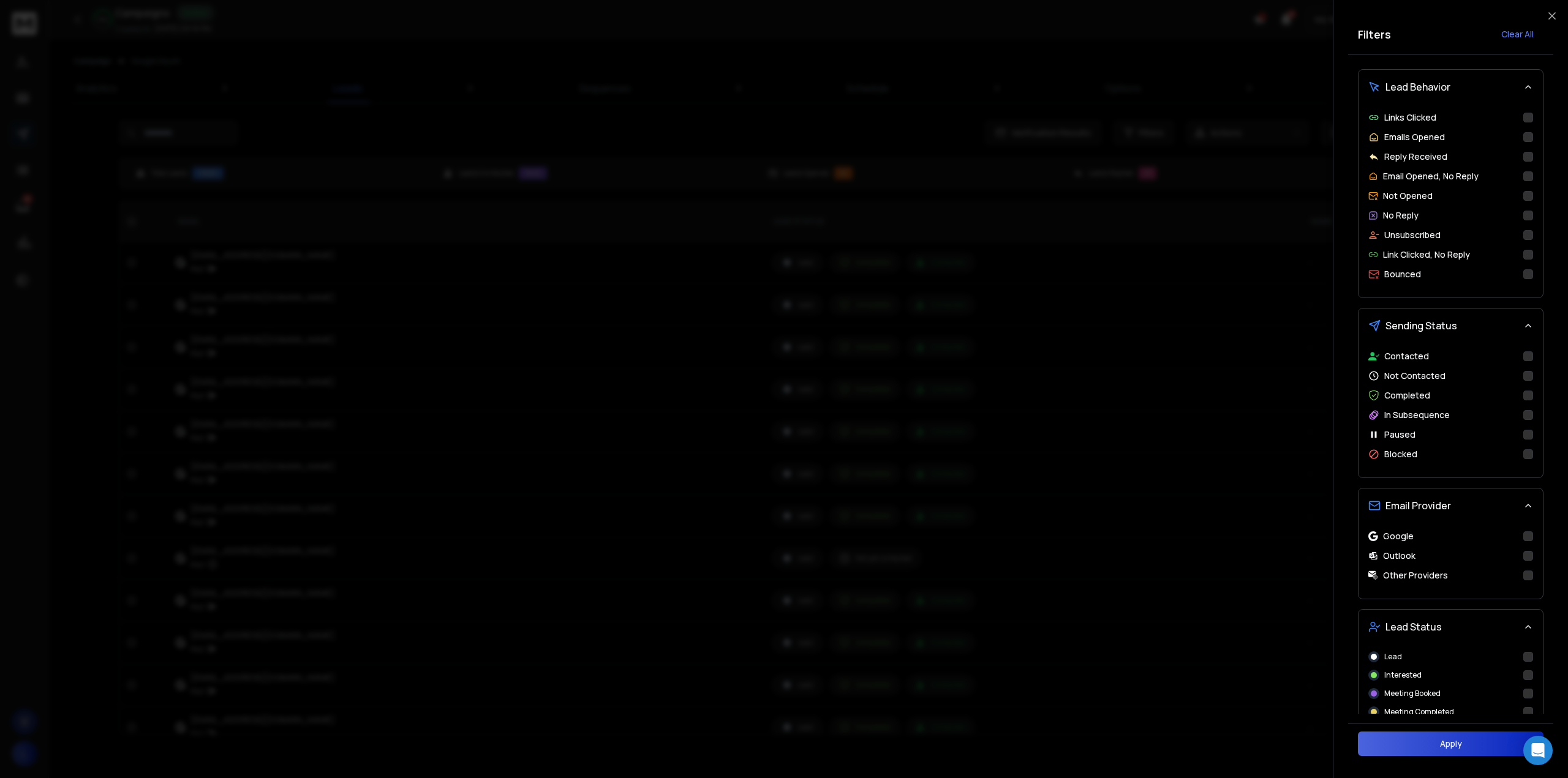
click at [1514, 268] on div "Bounced" at bounding box center [1450, 274] width 165 height 12
click at [1523, 273] on button "Bounced" at bounding box center [1528, 274] width 10 height 10
click at [1431, 743] on button "Apply" at bounding box center [1450, 744] width 186 height 25
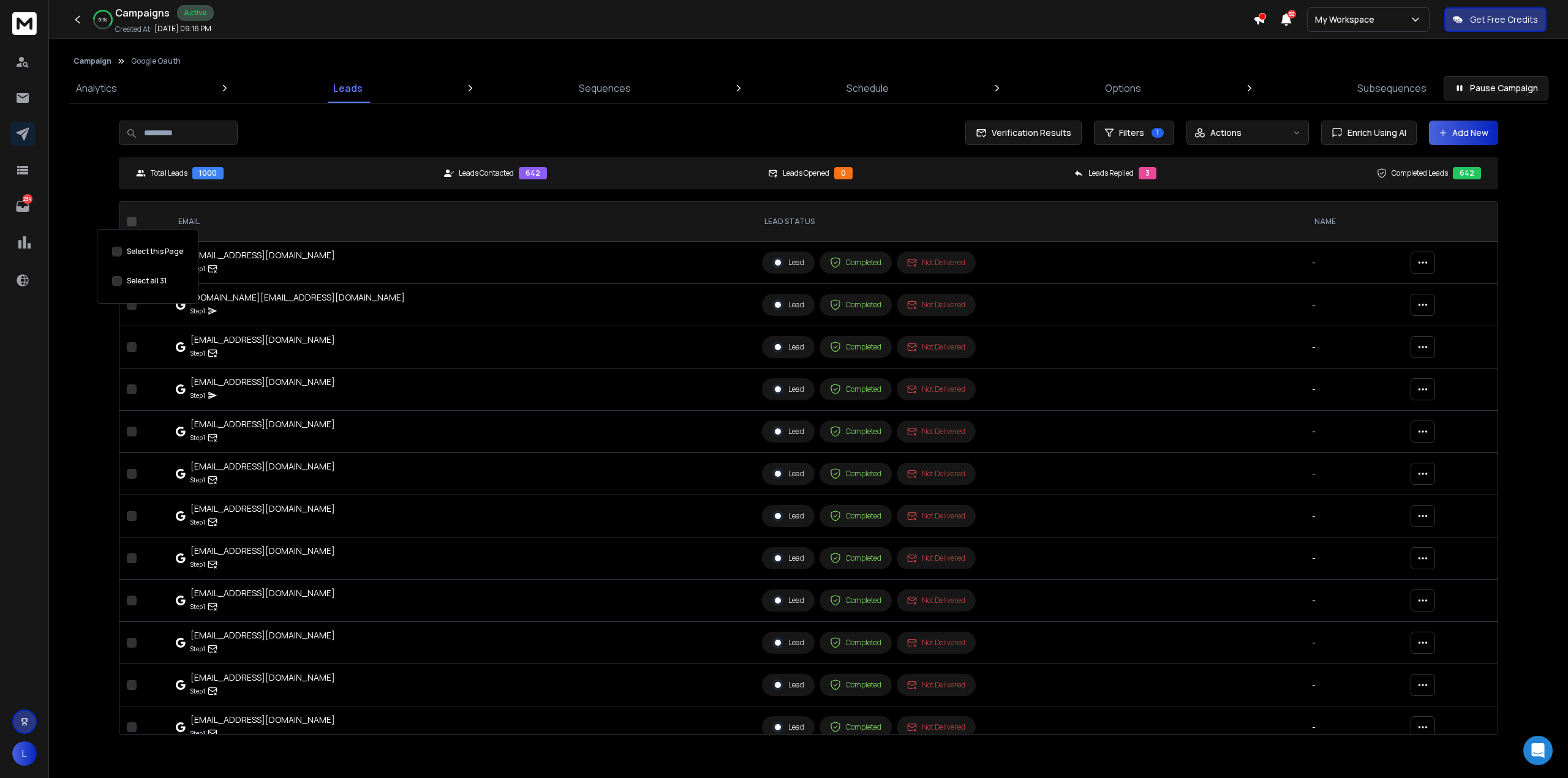
click at [139, 278] on label "Select all 31" at bounding box center [146, 281] width 40 height 10
click at [117, 281] on button "Select this Page" at bounding box center [117, 281] width 10 height 10
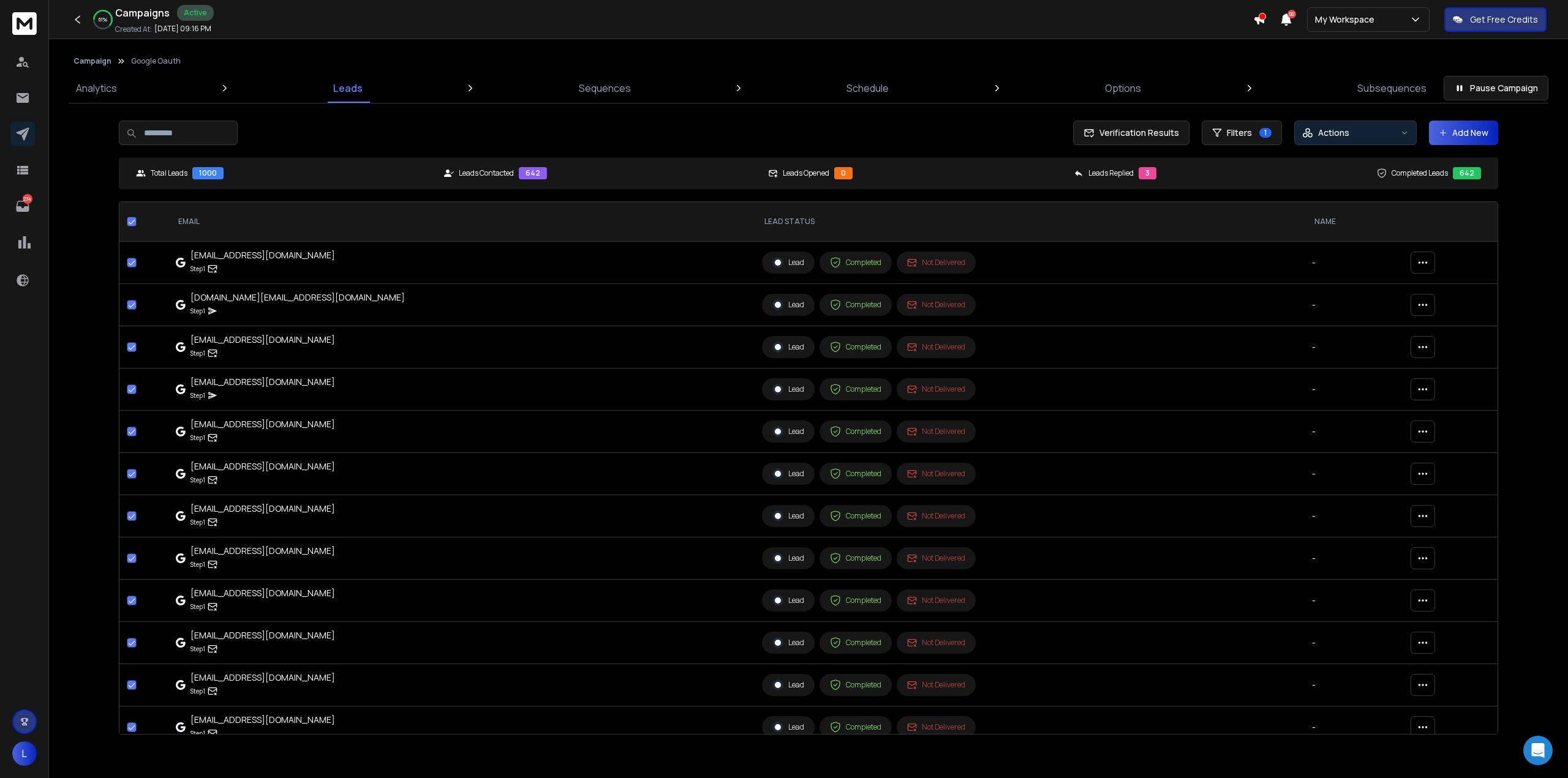
click at [1357, 127] on div "Actions" at bounding box center [1348, 133] width 93 height 12
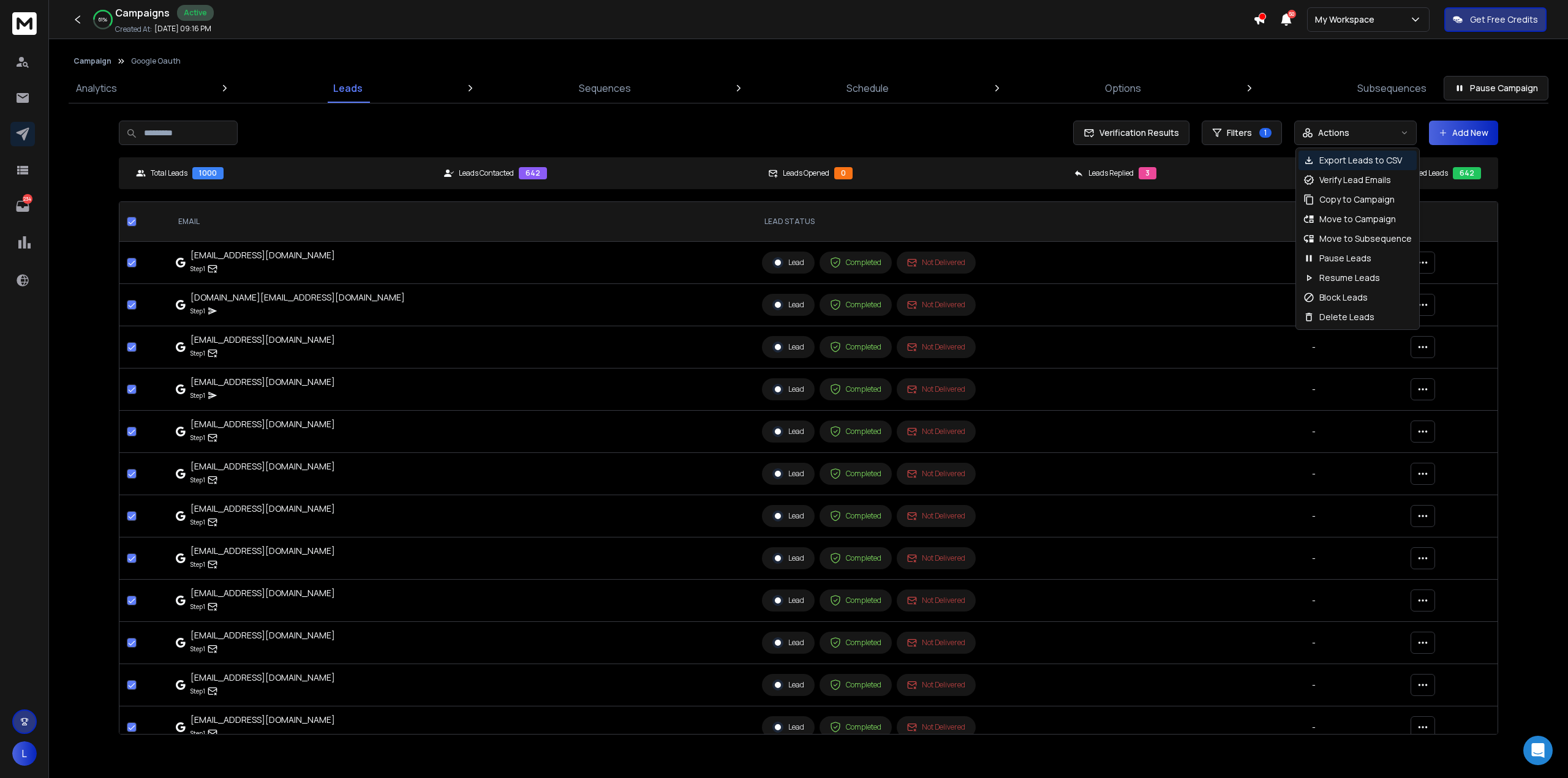
click at [1372, 156] on p "Export Leads to CSV" at bounding box center [1360, 160] width 82 height 12
